Goal: Task Accomplishment & Management: Manage account settings

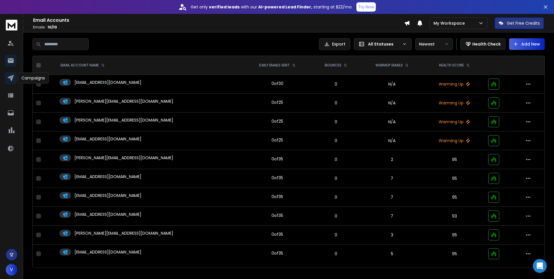
click at [13, 78] on icon at bounding box center [10, 77] width 7 height 7
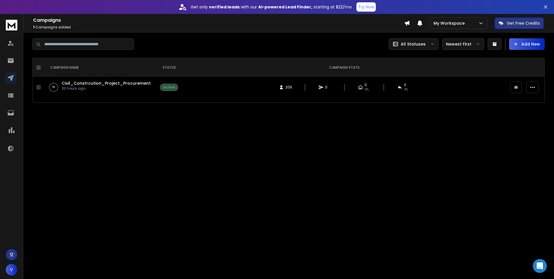
click at [130, 83] on span "Civil_Constrcution_Project_Procurement" at bounding box center [106, 83] width 89 height 6
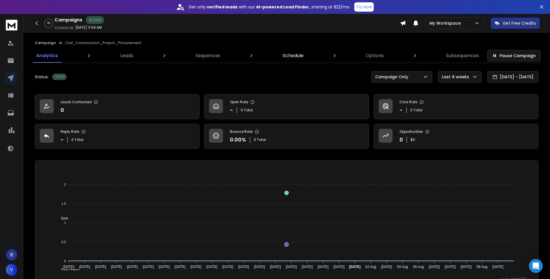
click at [282, 56] on link "Schedule" at bounding box center [293, 56] width 28 height 14
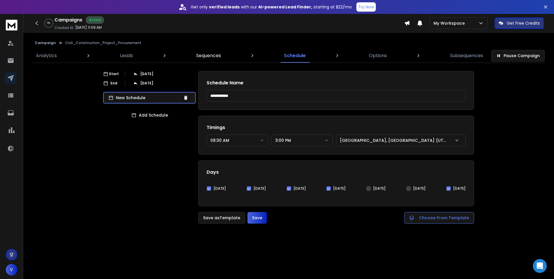
click at [225, 57] on link "Sequences" at bounding box center [209, 56] width 32 height 14
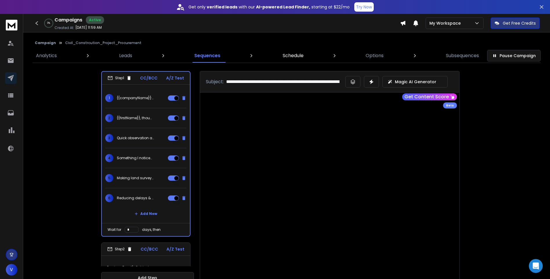
click at [284, 57] on p "Schedule" at bounding box center [293, 55] width 21 height 7
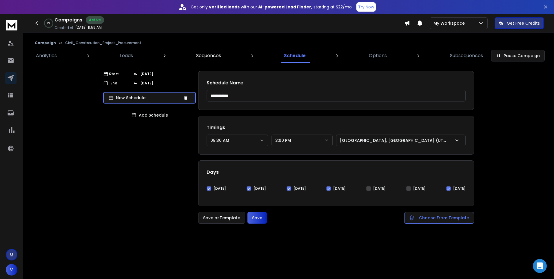
click at [203, 59] on link "Sequences" at bounding box center [209, 56] width 32 height 14
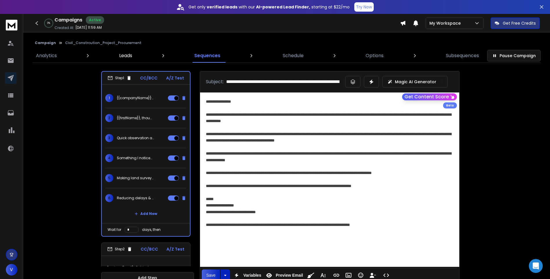
click at [131, 57] on p "Leads" at bounding box center [125, 55] width 13 height 7
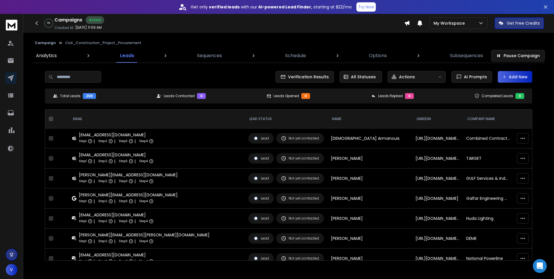
click at [50, 54] on p "Analytics" at bounding box center [46, 55] width 21 height 7
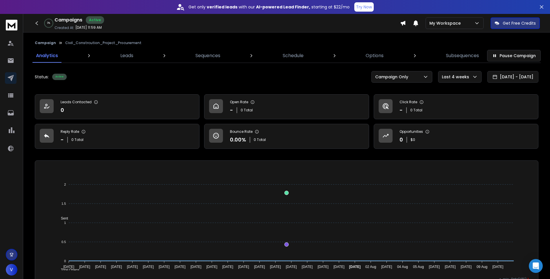
click at [541, 4] on icon at bounding box center [541, 6] width 5 height 5
